Goal: Task Accomplishment & Management: Manage account settings

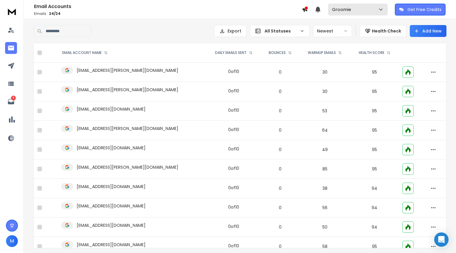
click at [376, 12] on div "Groomie" at bounding box center [358, 10] width 52 height 6
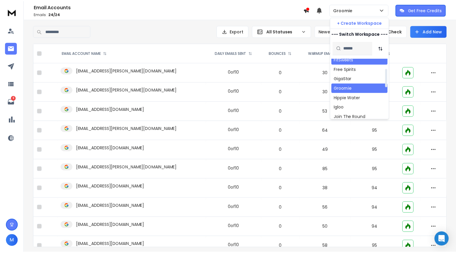
scroll to position [33, 0]
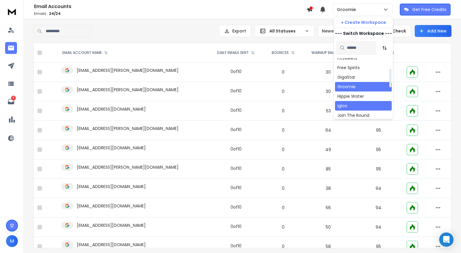
click at [347, 101] on div "Igloo" at bounding box center [363, 106] width 57 height 10
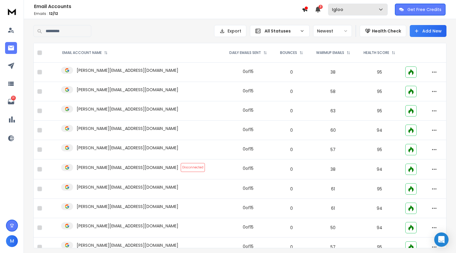
click at [354, 9] on div "Igloo" at bounding box center [358, 10] width 52 height 6
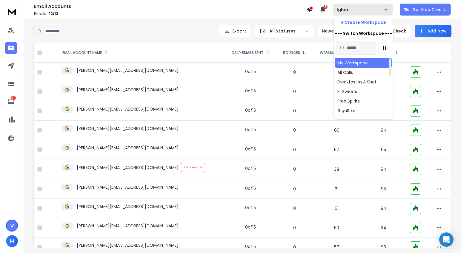
click at [365, 10] on div "Igloo" at bounding box center [363, 10] width 52 height 6
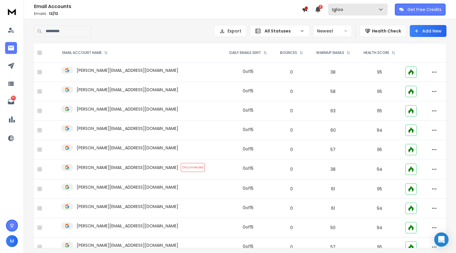
click at [365, 10] on div "Igloo" at bounding box center [358, 10] width 52 height 6
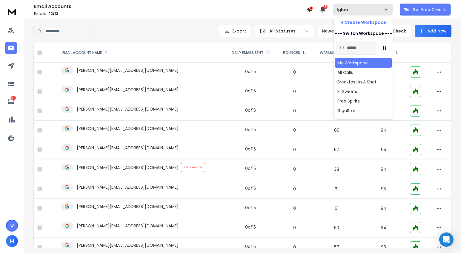
click at [365, 10] on div "Igloo" at bounding box center [363, 10] width 52 height 6
